Goal: Navigation & Orientation: Find specific page/section

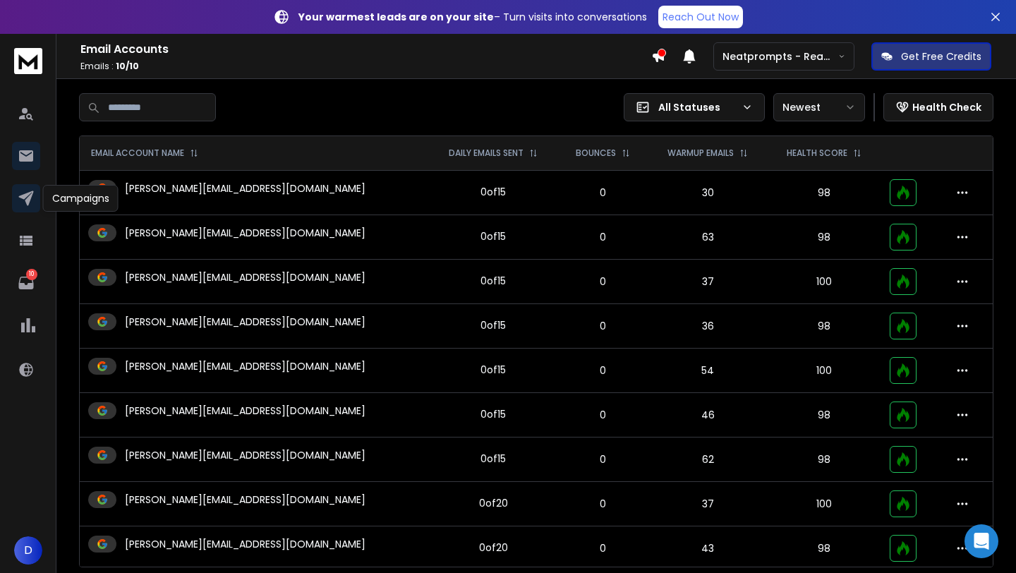
click at [31, 210] on link at bounding box center [26, 198] width 28 height 28
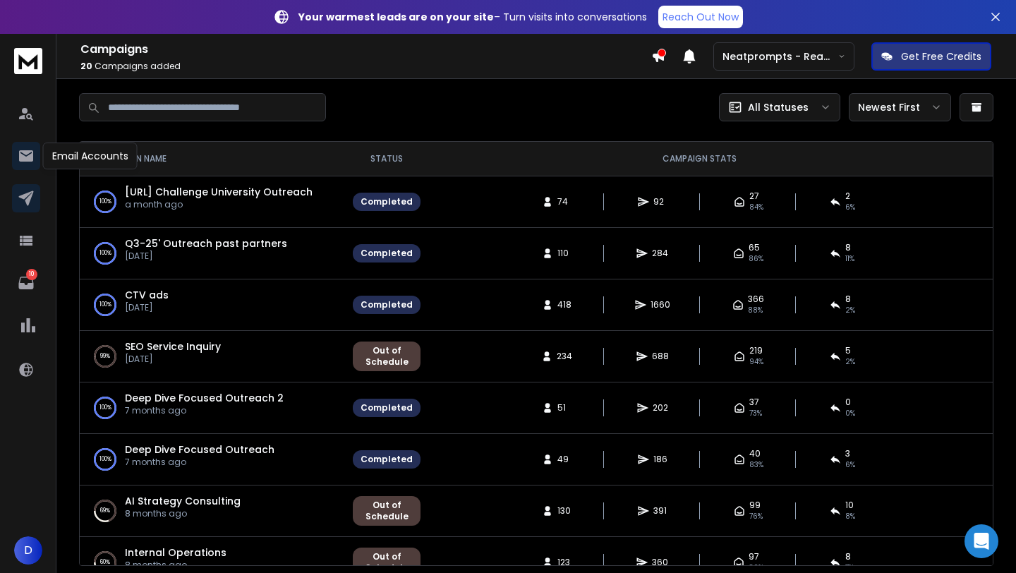
click at [25, 156] on icon at bounding box center [26, 155] width 17 height 17
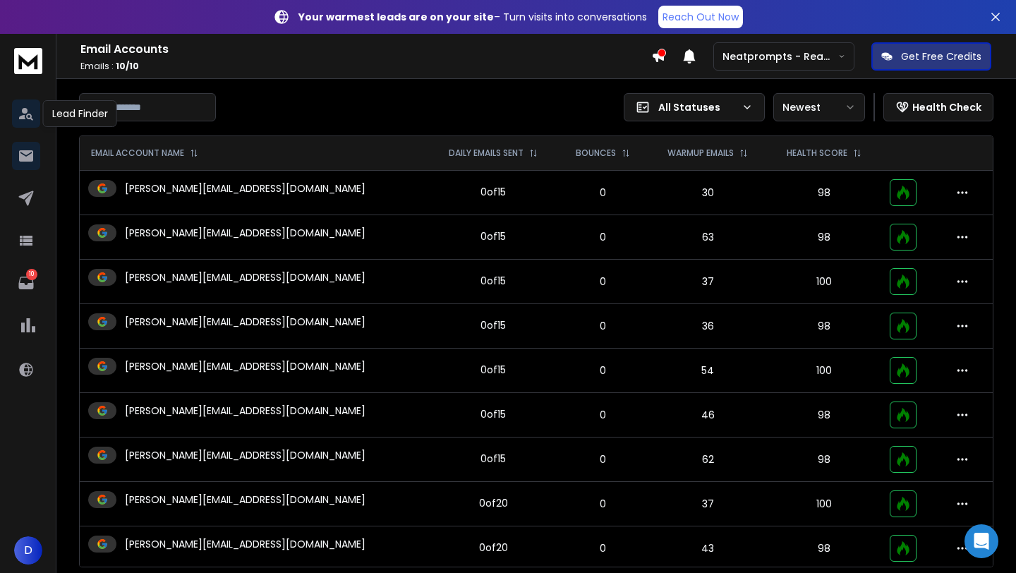
click at [20, 122] on link at bounding box center [26, 113] width 28 height 28
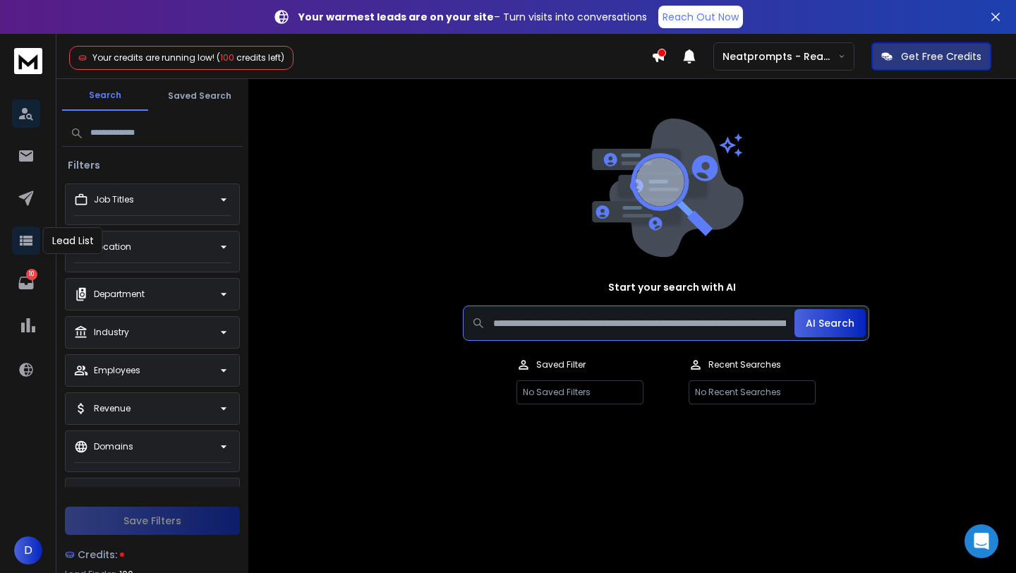
click at [28, 246] on icon at bounding box center [26, 240] width 17 height 17
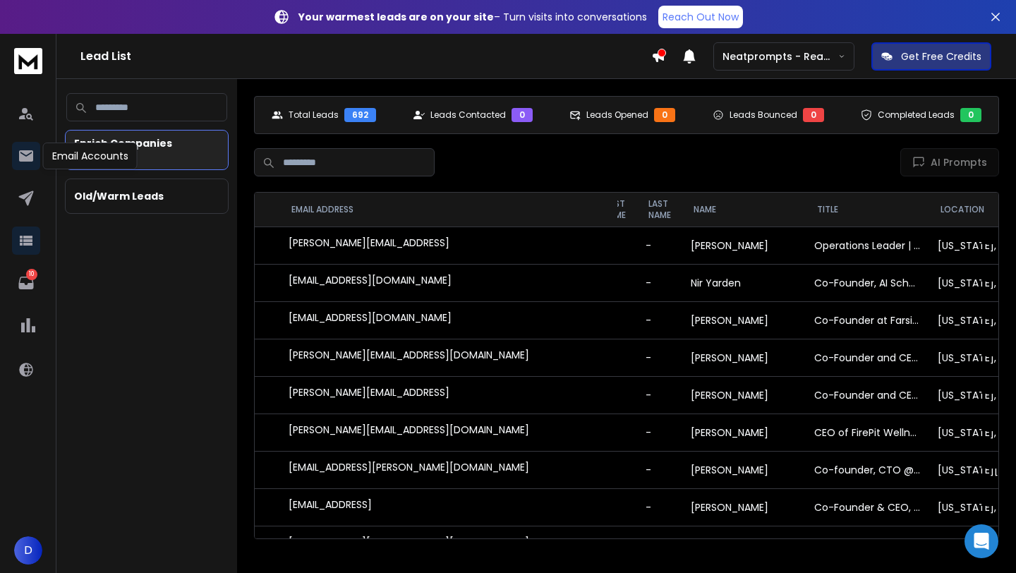
click at [29, 150] on icon at bounding box center [26, 155] width 17 height 17
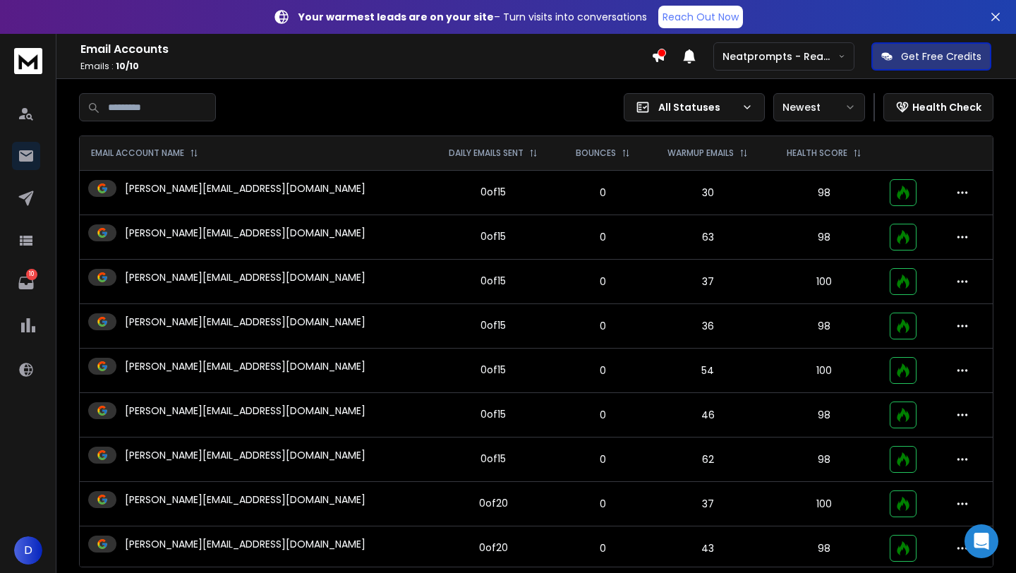
click at [208, 234] on p "[PERSON_NAME][EMAIL_ADDRESS][DOMAIN_NAME]" at bounding box center [245, 233] width 241 height 14
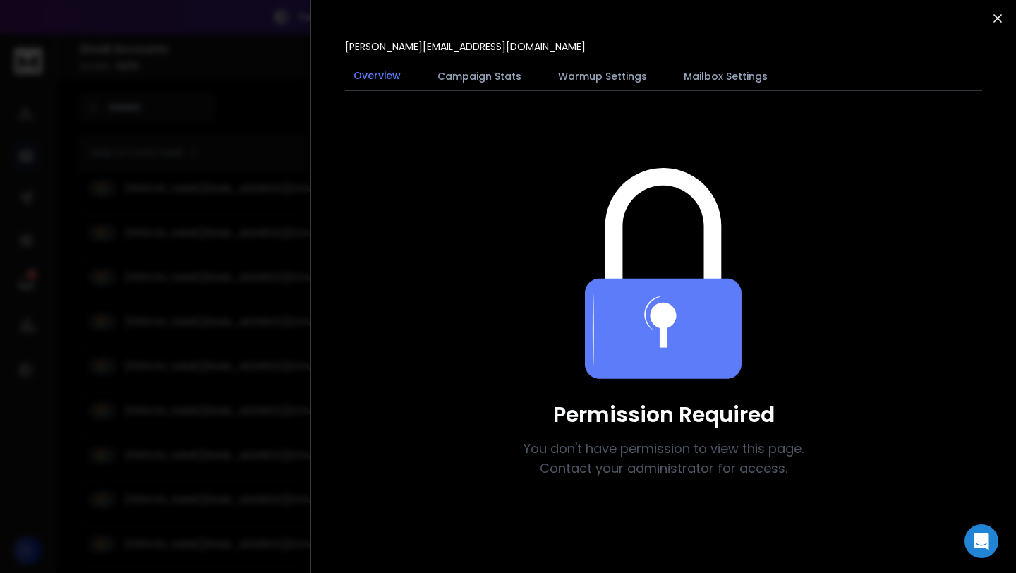
click at [994, 16] on icon "button" at bounding box center [997, 18] width 7 height 7
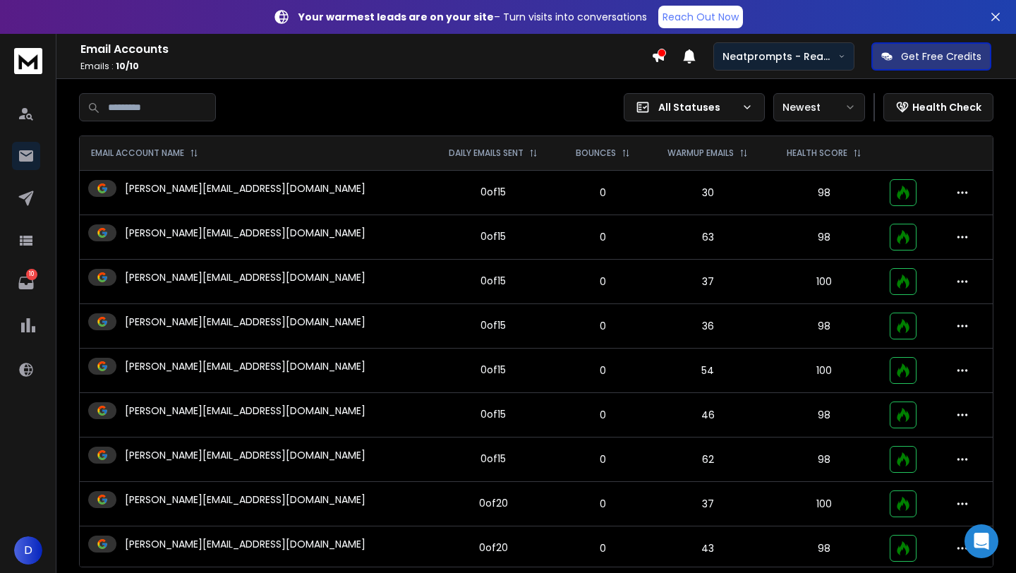
click at [826, 56] on p "Neatprompts - ReachInbox Enterprise Plan" at bounding box center [781, 56] width 116 height 14
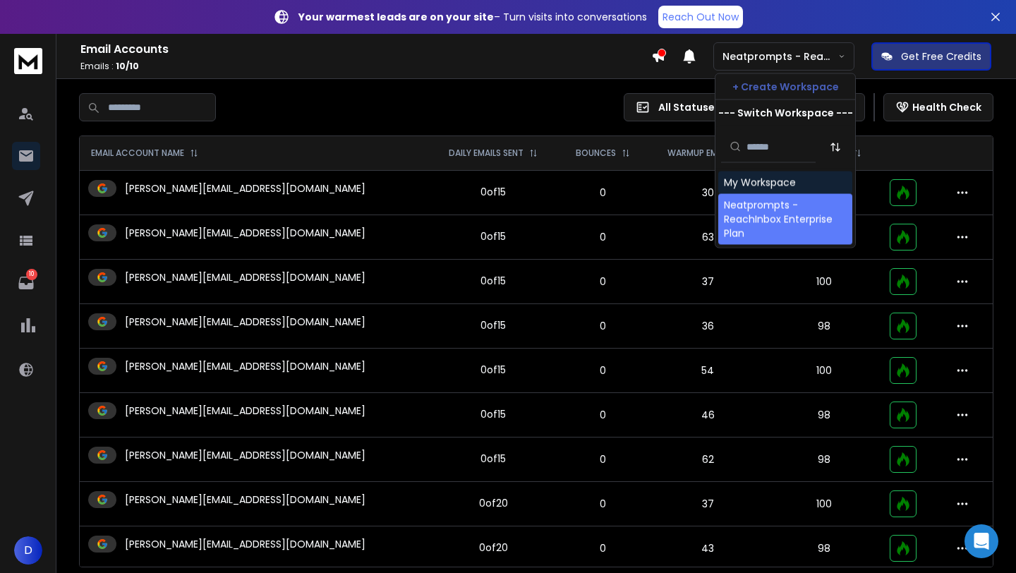
click at [435, 107] on div at bounding box center [347, 107] width 536 height 28
